Goal: Task Accomplishment & Management: Manage account settings

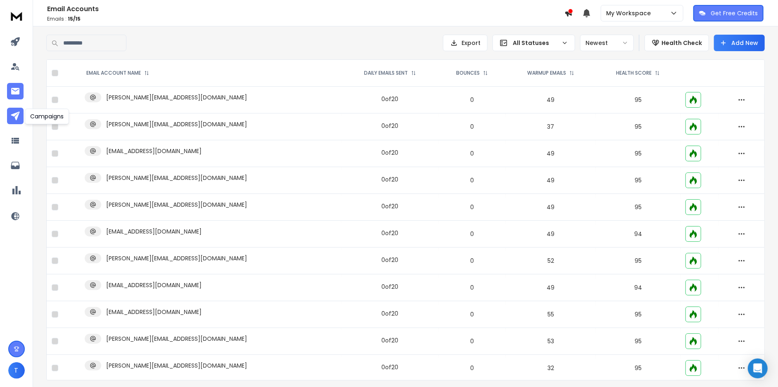
click at [17, 119] on icon at bounding box center [15, 116] width 10 height 10
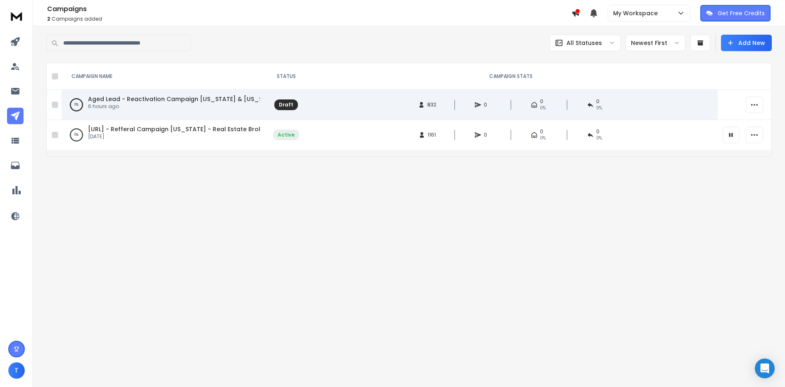
click at [142, 98] on span "Aged Lead - Reactivation Campaign [US_STATE] & [US_STATE]" at bounding box center [184, 99] width 192 height 8
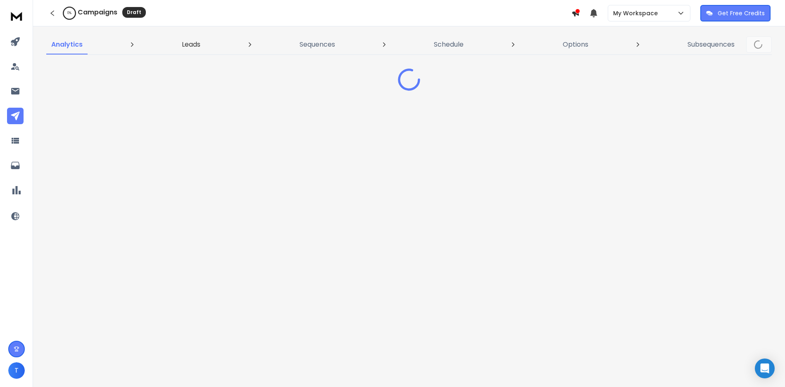
click at [197, 44] on p "Leads" at bounding box center [191, 45] width 19 height 10
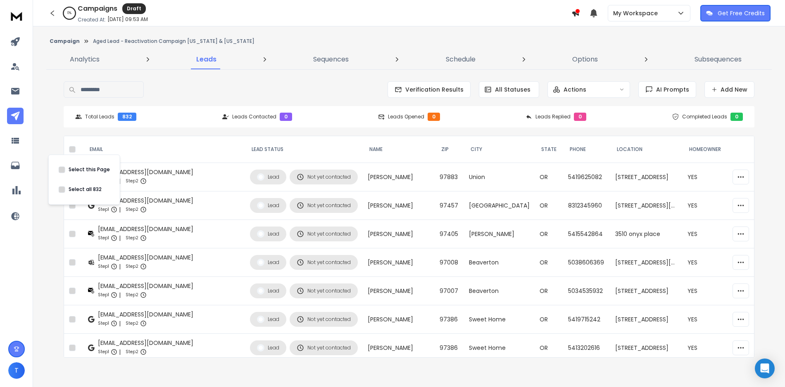
click at [62, 191] on button "Select this Page" at bounding box center [62, 189] width 7 height 7
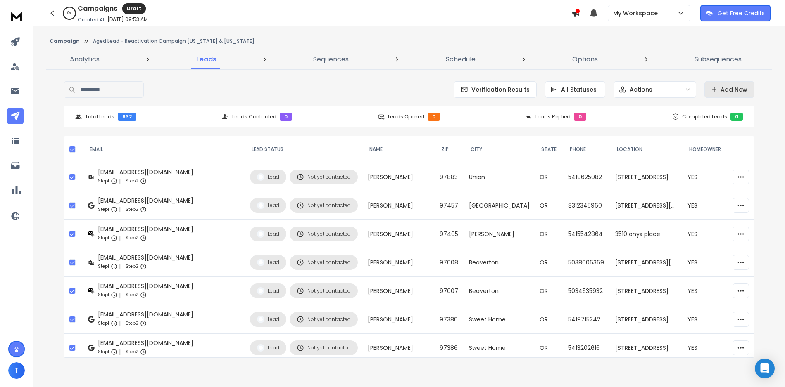
click at [723, 96] on button "Add New" at bounding box center [729, 89] width 50 height 17
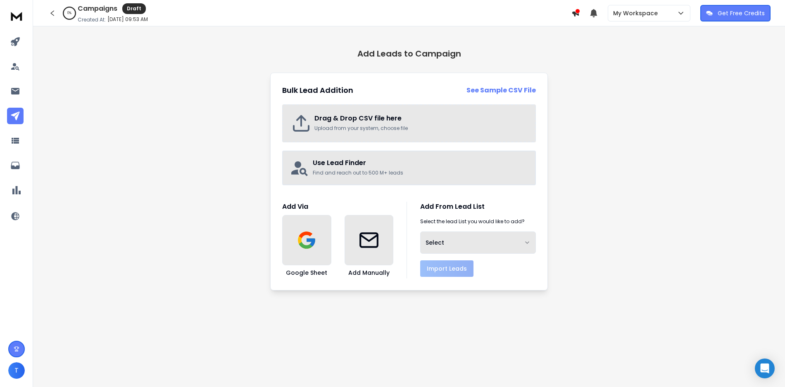
click at [404, 133] on div "Drag & Drop CSV file here Upload from your system, choose file" at bounding box center [409, 124] width 254 height 38
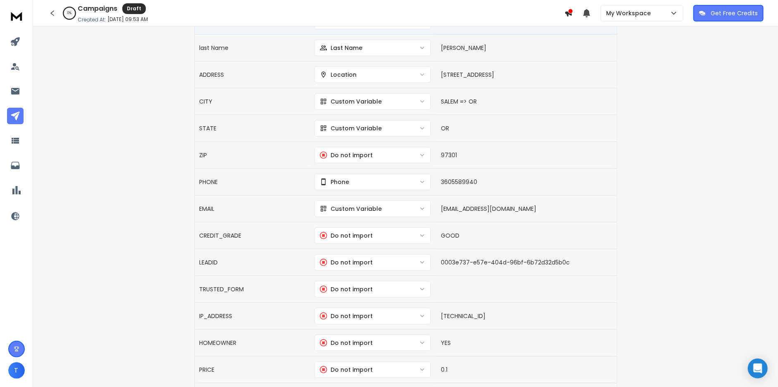
scroll to position [167, 0]
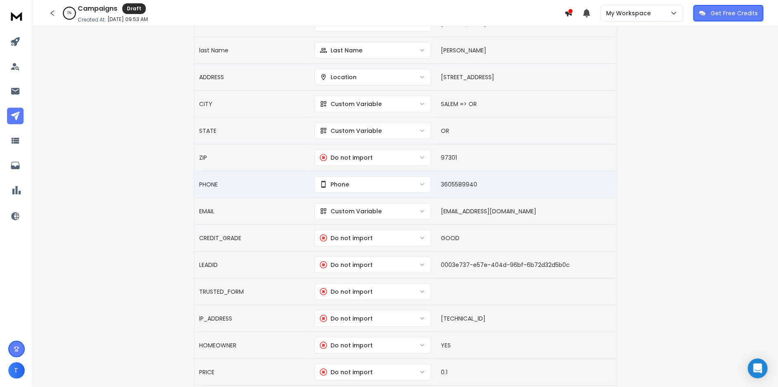
click at [363, 178] on button "Phone" at bounding box center [372, 184] width 116 height 17
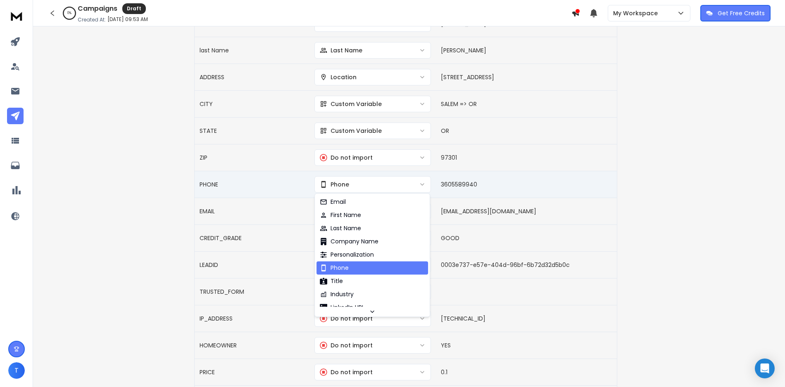
click at [363, 178] on button "Phone" at bounding box center [372, 184] width 116 height 17
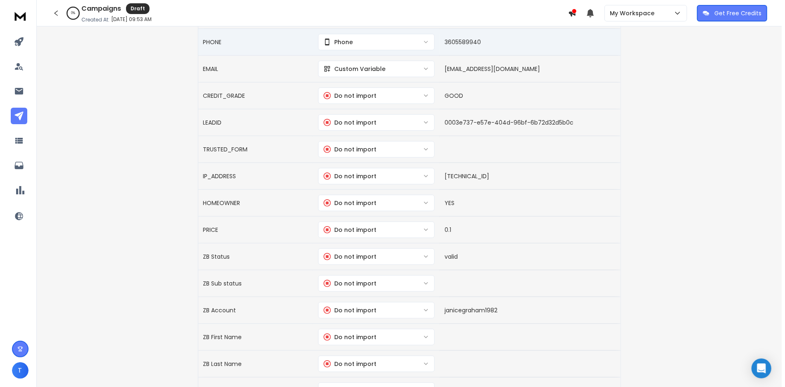
scroll to position [328, 0]
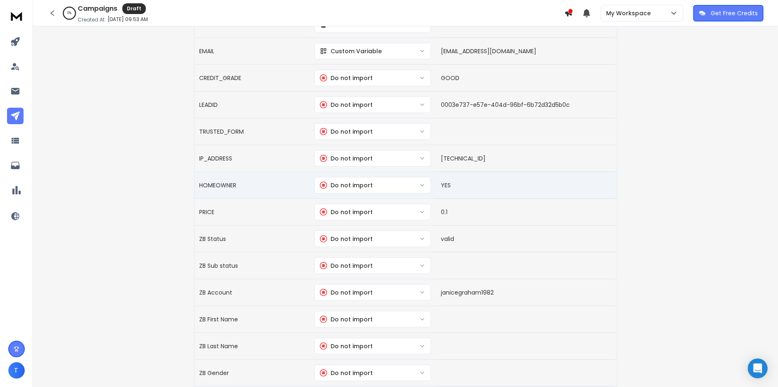
click at [364, 184] on div "Do not import" at bounding box center [346, 185] width 53 height 8
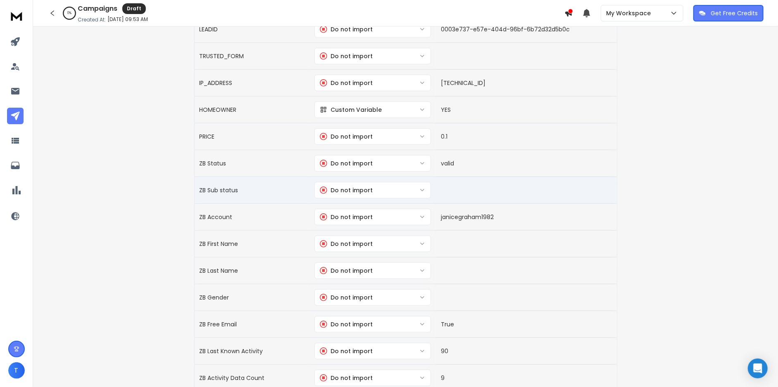
scroll to position [586, 0]
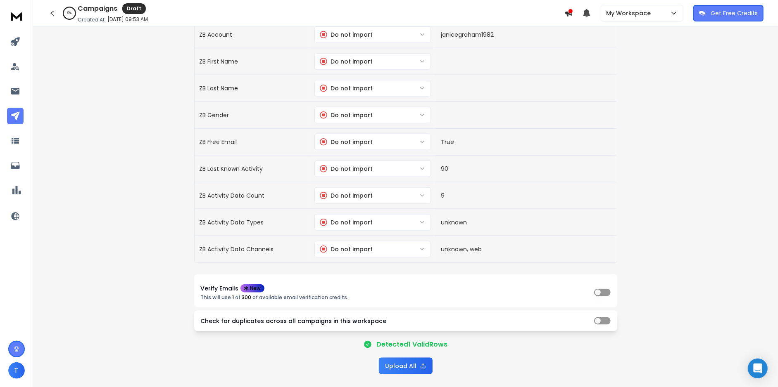
click at [405, 366] on button "Upload All" at bounding box center [406, 366] width 54 height 17
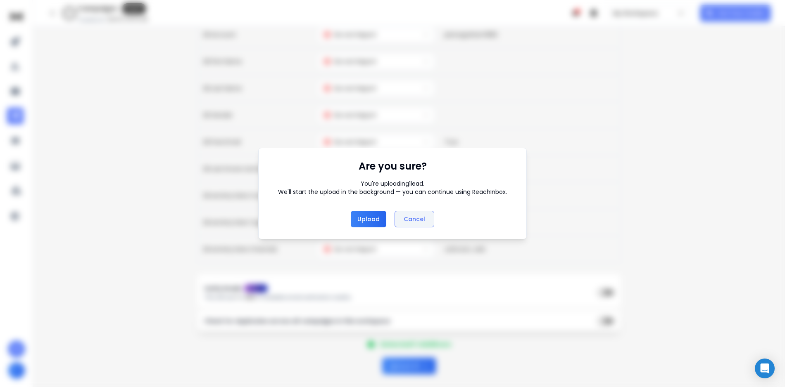
click at [363, 212] on button "Upload" at bounding box center [369, 219] width 36 height 17
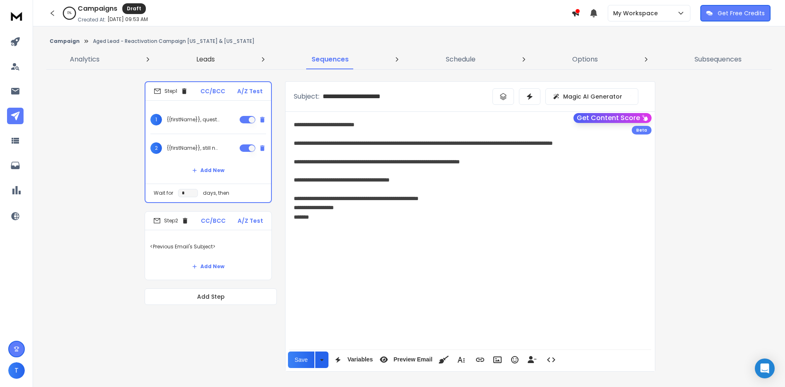
click at [202, 61] on p "Leads" at bounding box center [205, 60] width 19 height 10
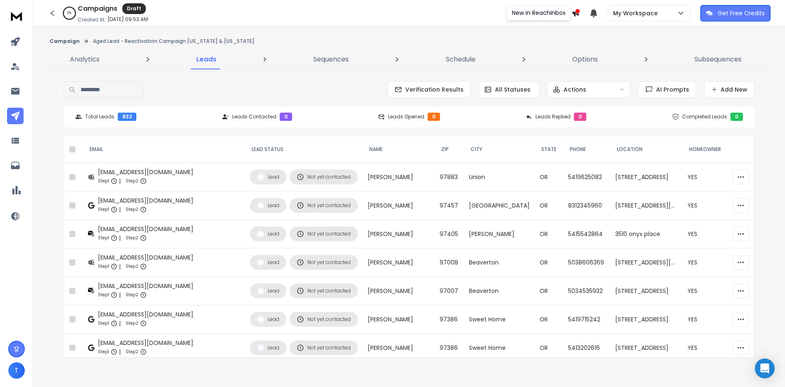
click at [577, 15] on icon at bounding box center [575, 13] width 8 height 8
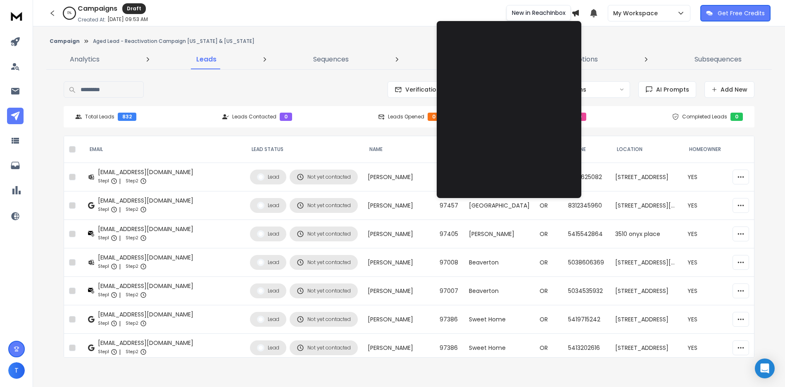
click at [577, 15] on icon at bounding box center [575, 13] width 8 height 8
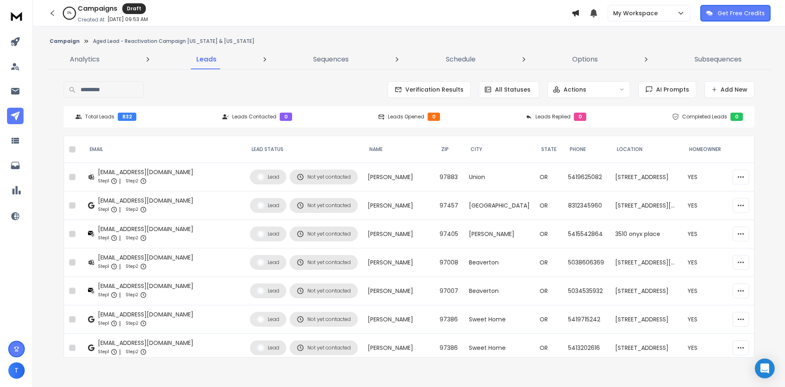
click at [84, 117] on div "Total Leads 832" at bounding box center [105, 117] width 61 height 8
click at [60, 190] on button "Select this Page" at bounding box center [62, 189] width 7 height 7
click at [647, 94] on button "Actions" at bounding box center [654, 89] width 83 height 17
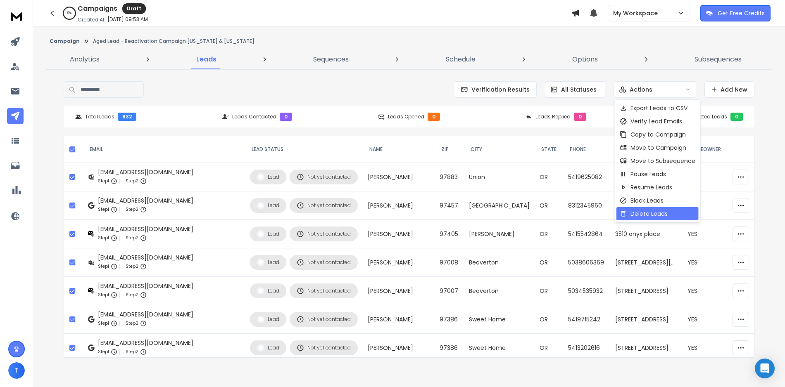
click at [665, 211] on p "Delete Leads" at bounding box center [648, 214] width 37 height 8
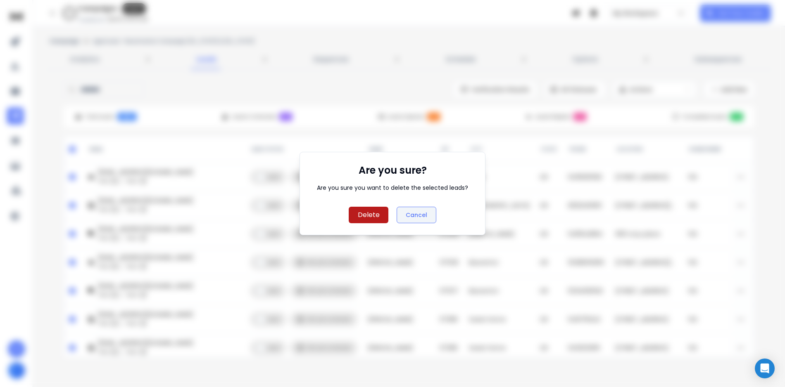
click at [373, 216] on button "Delete" at bounding box center [369, 215] width 40 height 17
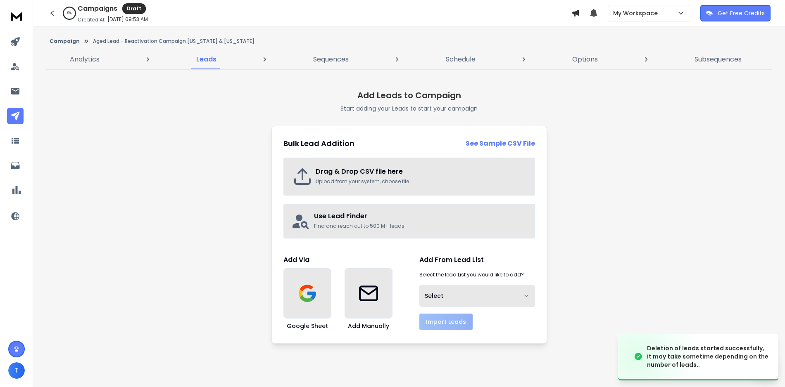
click at [358, 183] on p "Upload from your system, choose file" at bounding box center [421, 181] width 210 height 7
type input "**********"
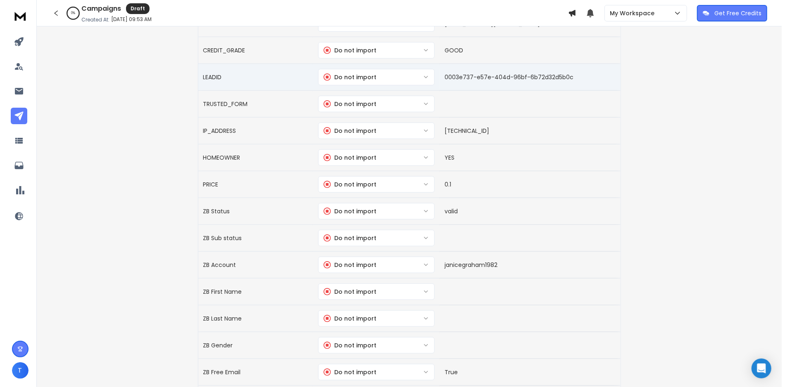
scroll to position [363, 0]
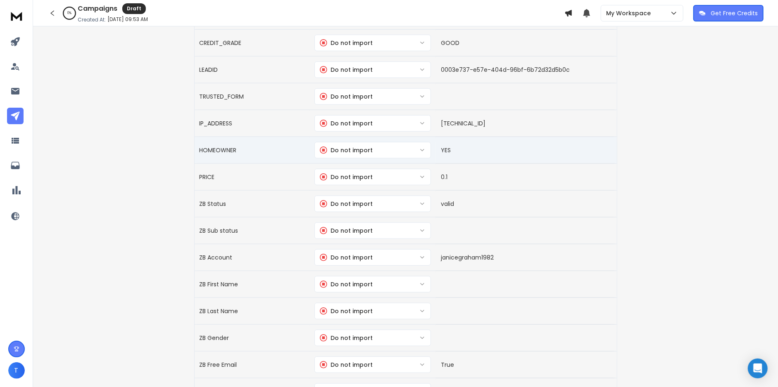
click at [335, 143] on button "Do not import" at bounding box center [372, 150] width 116 height 17
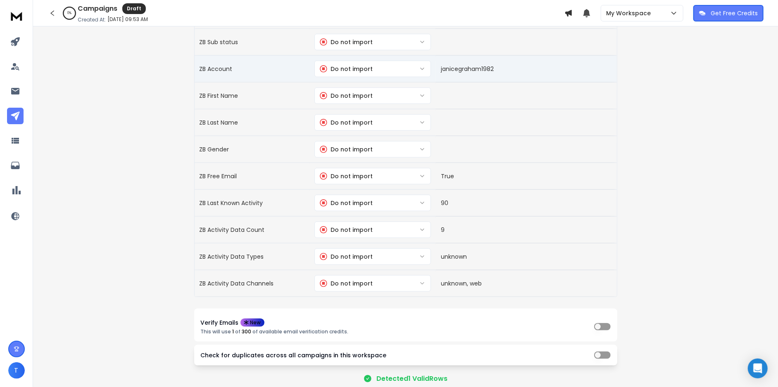
scroll to position [586, 0]
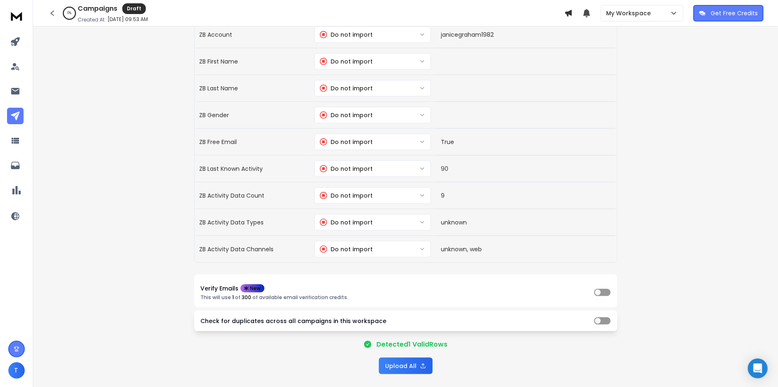
click at [409, 373] on button "Upload All" at bounding box center [406, 366] width 54 height 17
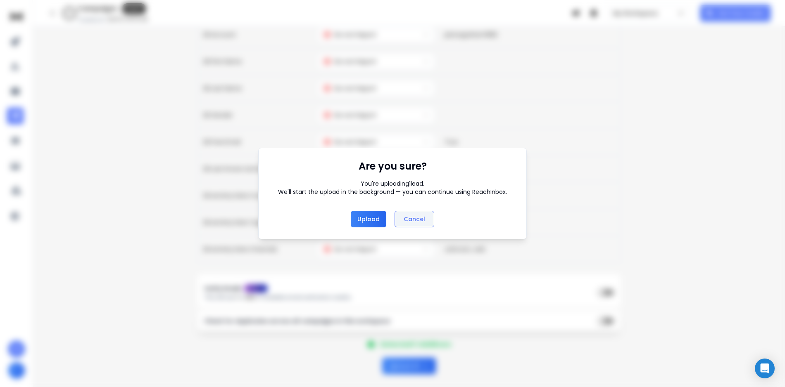
click at [360, 217] on button "Upload" at bounding box center [369, 219] width 36 height 17
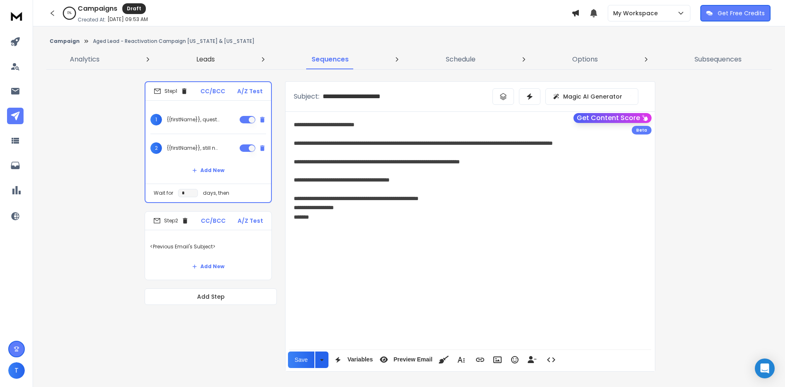
click at [207, 61] on p "Leads" at bounding box center [205, 60] width 19 height 10
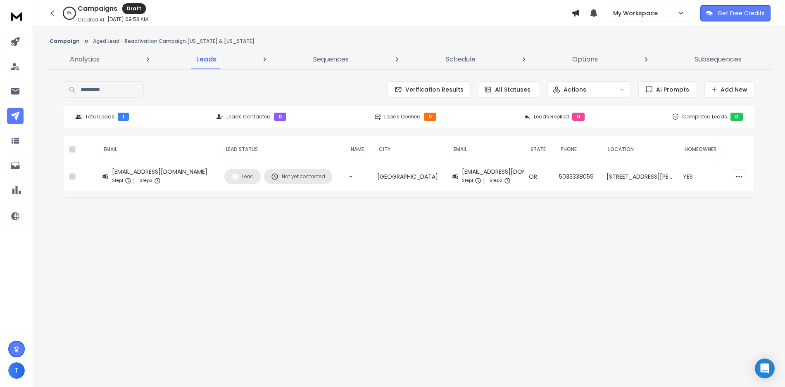
click at [71, 178] on button "button" at bounding box center [72, 176] width 7 height 7
click at [12, 375] on span "T" at bounding box center [16, 371] width 17 height 17
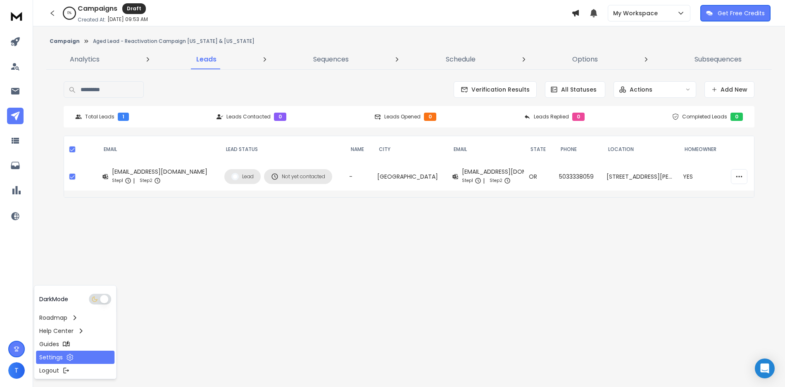
click at [47, 354] on p "Settings" at bounding box center [51, 358] width 24 height 8
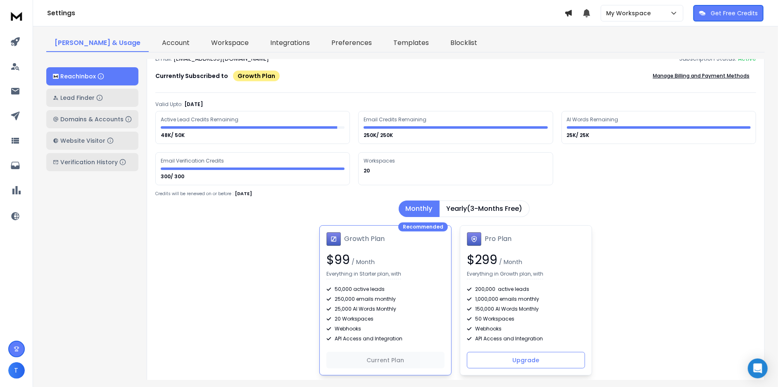
scroll to position [50, 0]
click at [13, 117] on icon at bounding box center [15, 116] width 10 height 10
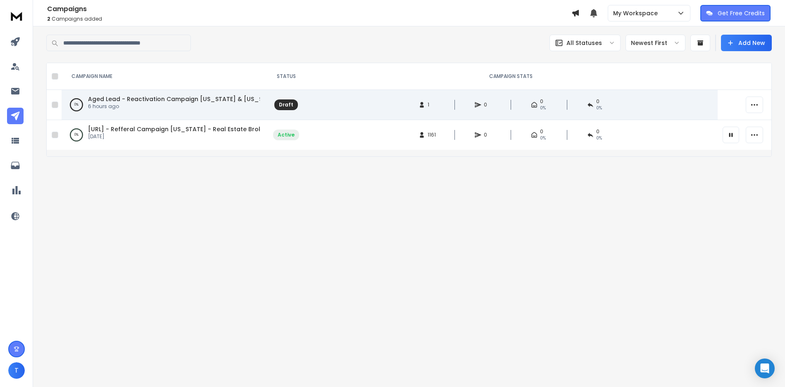
click at [189, 101] on span "Aged Lead - Reactivation Campaign [US_STATE] & [US_STATE]" at bounding box center [184, 99] width 192 height 8
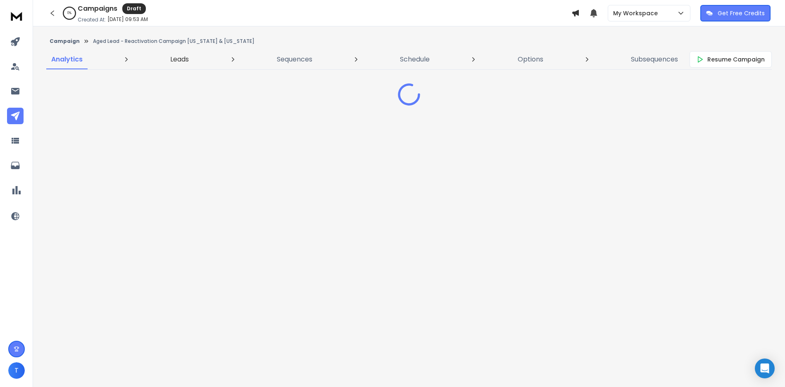
click at [178, 58] on p "Leads" at bounding box center [179, 60] width 19 height 10
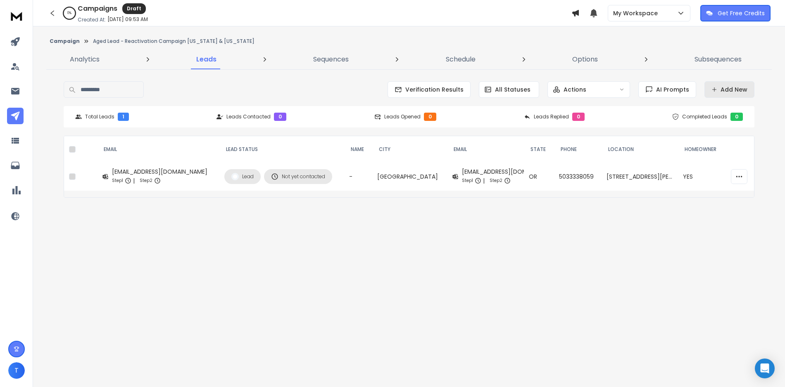
click at [732, 81] on button "Add New" at bounding box center [729, 89] width 50 height 17
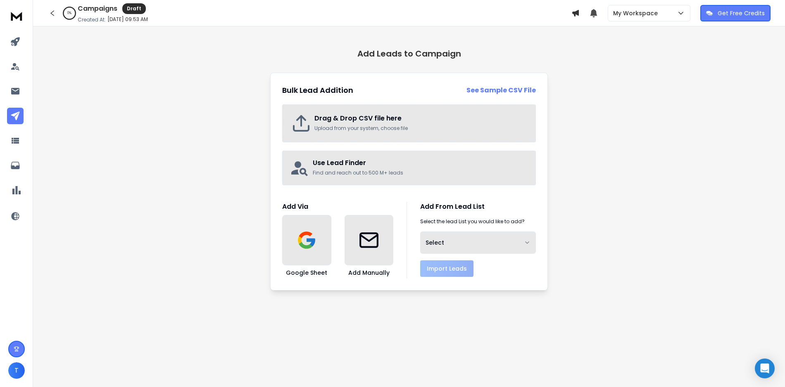
click at [493, 131] on div "Drag & Drop CSV file here Upload from your system, choose file" at bounding box center [420, 124] width 212 height 20
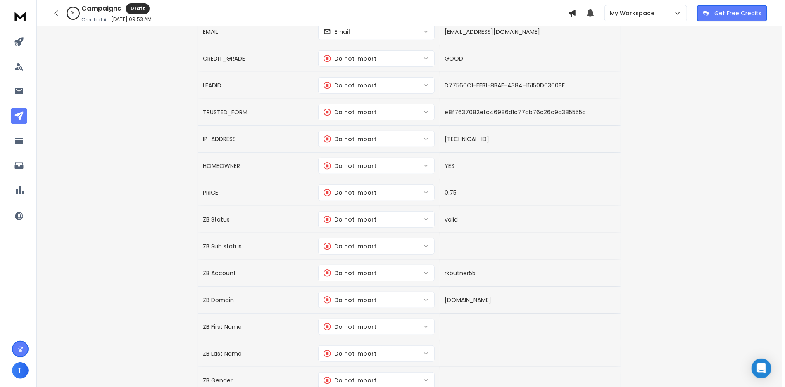
scroll to position [378, 0]
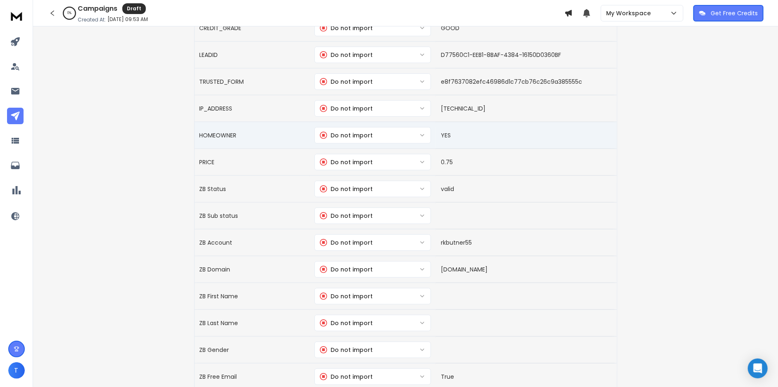
click at [355, 138] on div "Do not import" at bounding box center [346, 135] width 53 height 8
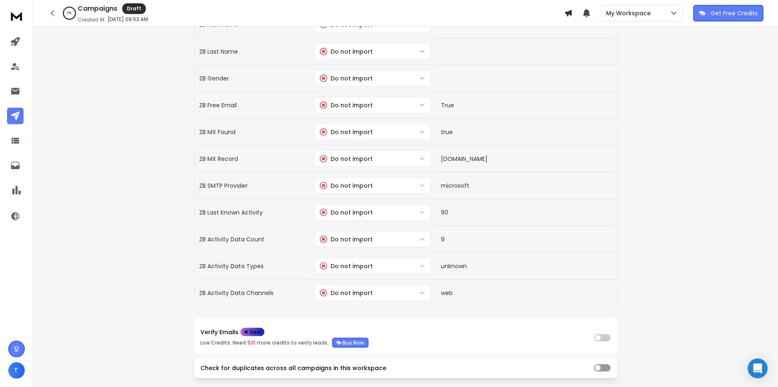
scroll to position [696, 0]
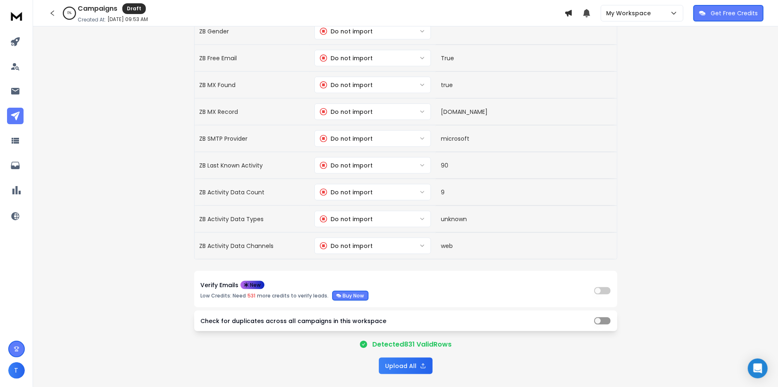
click at [397, 358] on button "Upload All" at bounding box center [406, 366] width 54 height 17
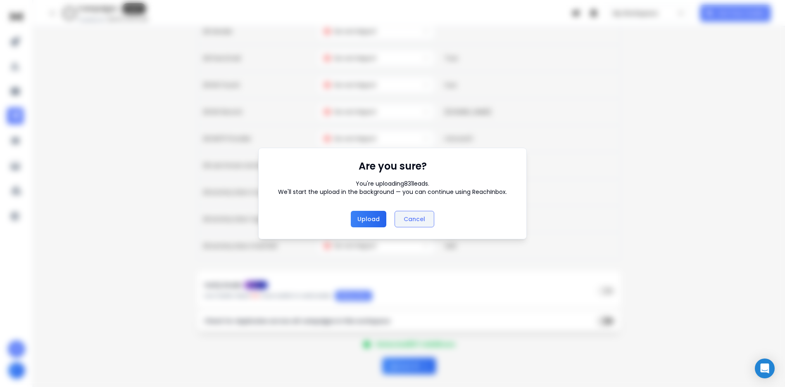
click at [372, 221] on button "Upload" at bounding box center [369, 219] width 36 height 17
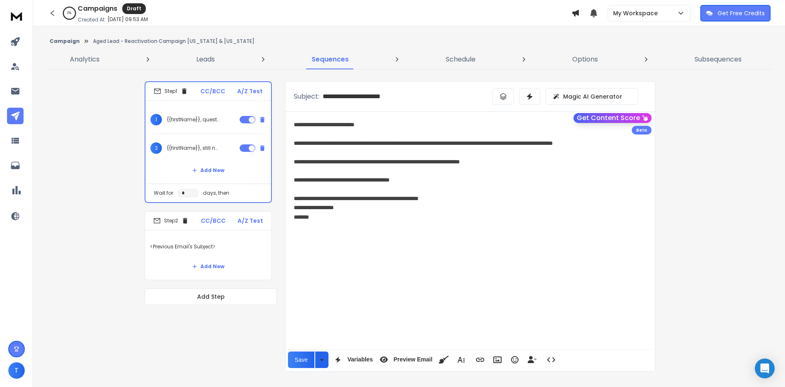
click at [220, 60] on div "Analytics Leads Sequences Schedule Options Subsequences" at bounding box center [405, 60] width 719 height 20
click at [213, 60] on p "Leads" at bounding box center [205, 60] width 19 height 10
